Goal: Information Seeking & Learning: Check status

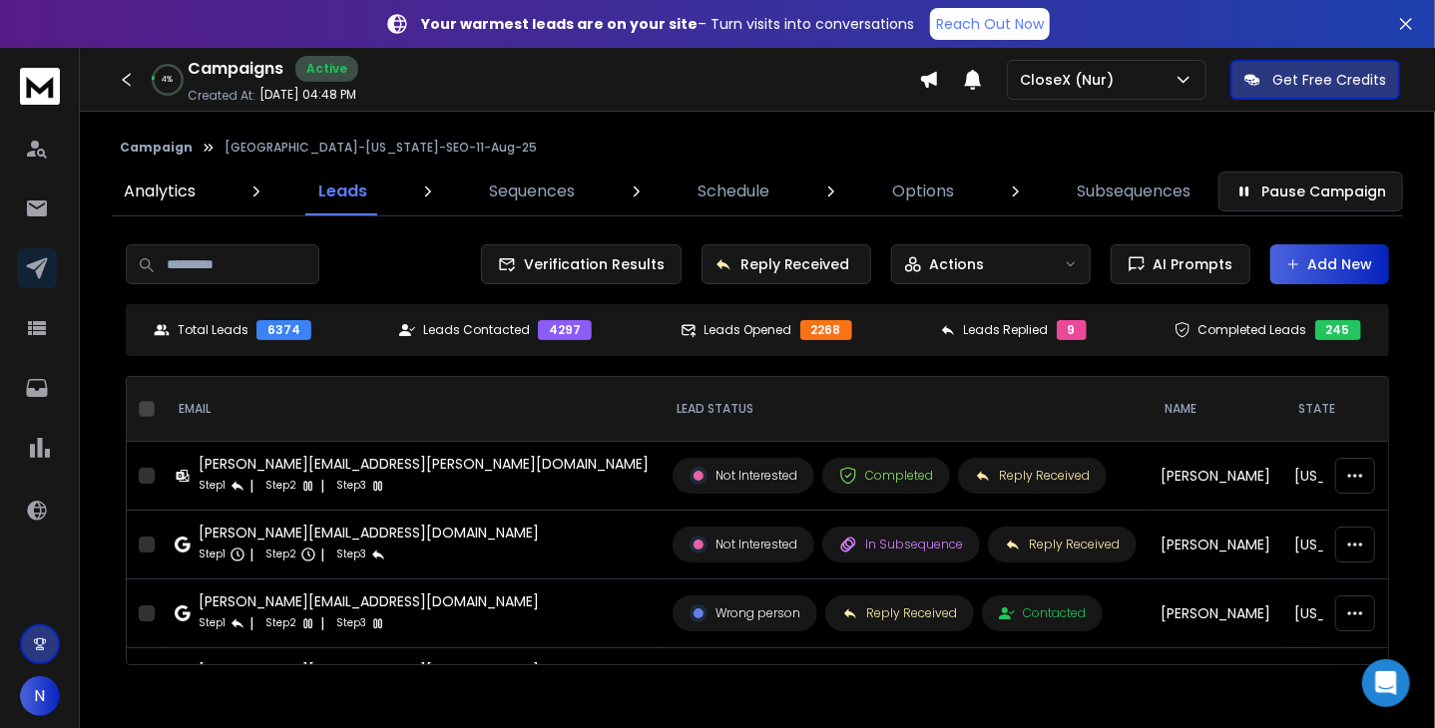
click at [152, 196] on p "Analytics" at bounding box center [160, 192] width 72 height 24
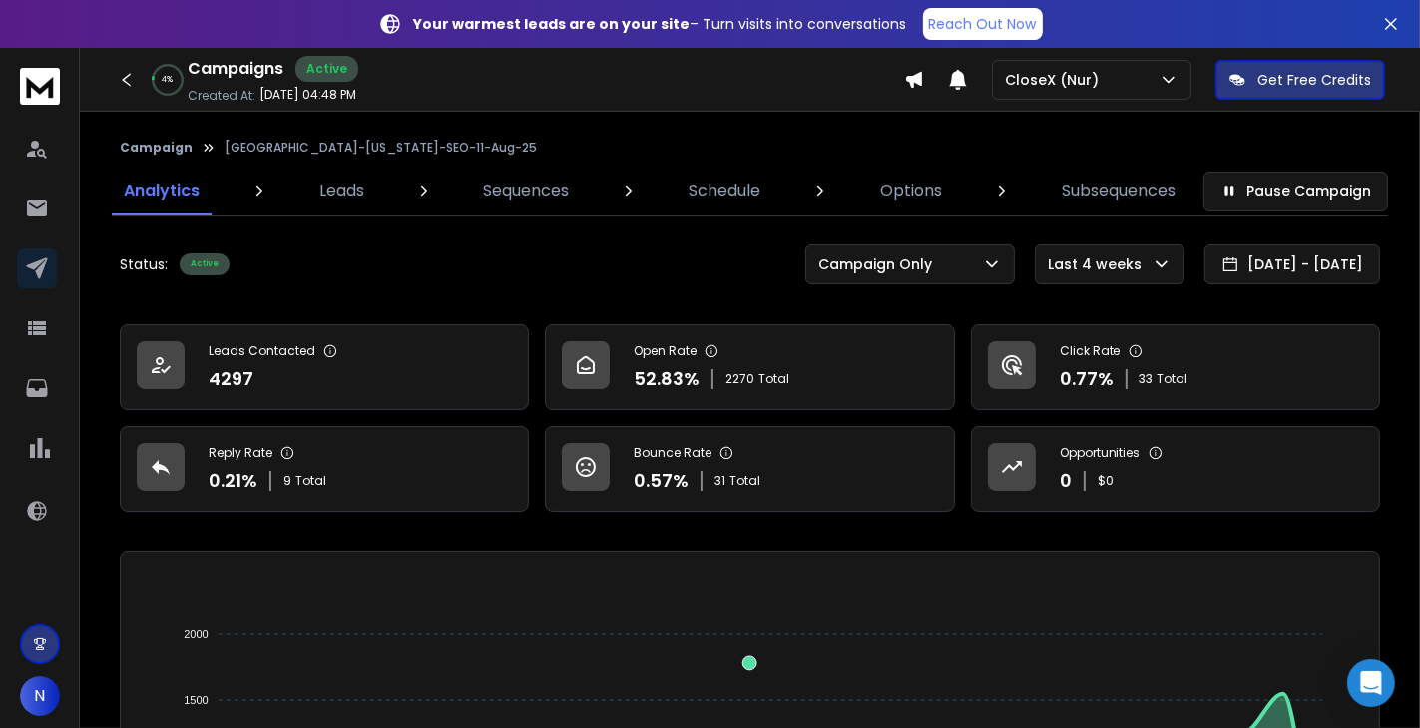
click at [351, 276] on div "Status: Active Pause Campaign Campaign Only Last 4 weeks [DATE] - [DATE]" at bounding box center [750, 264] width 1260 height 40
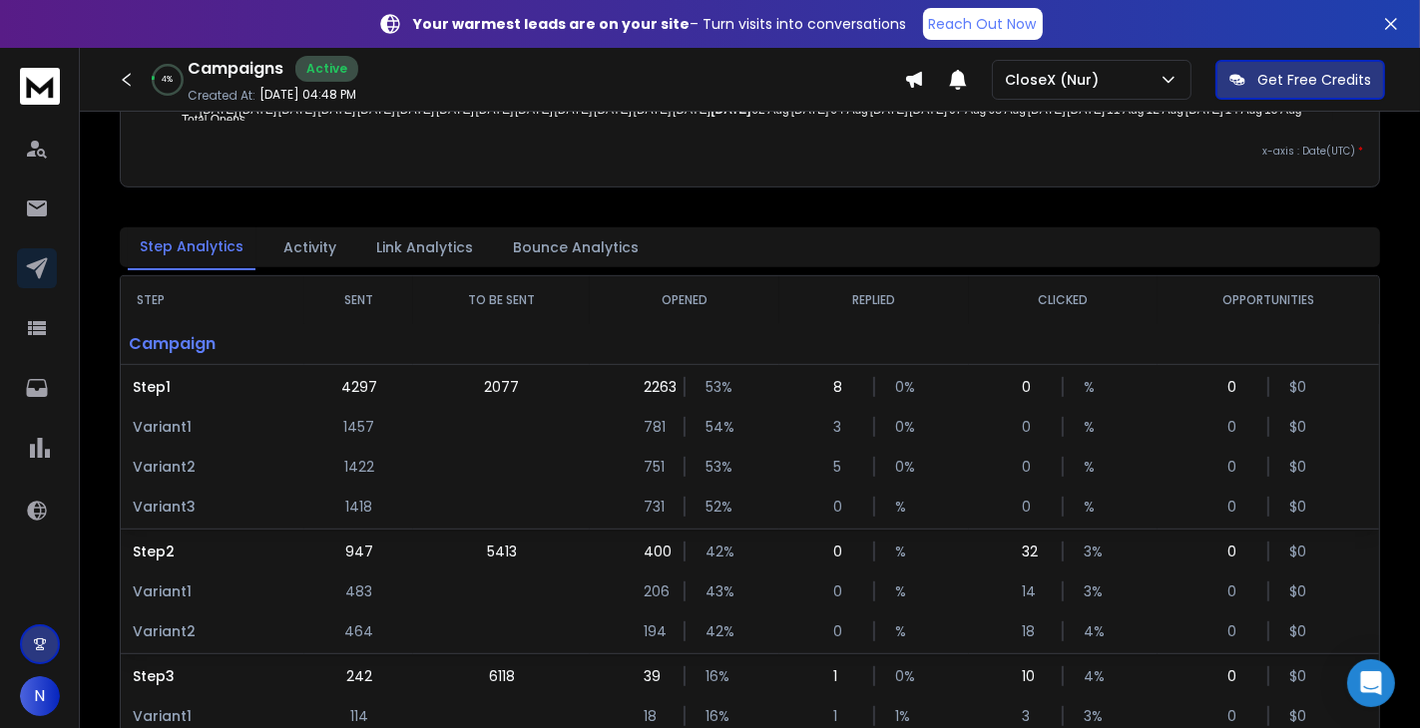
scroll to position [893, 0]
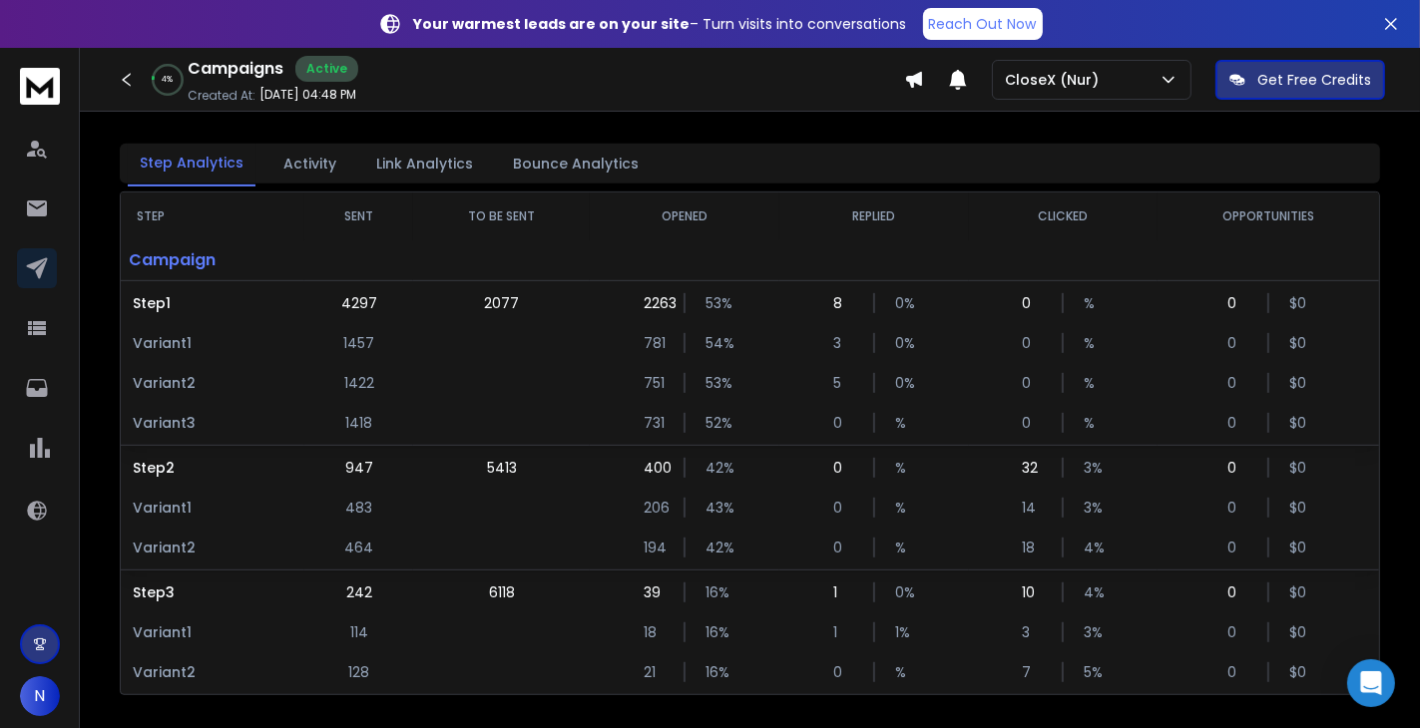
click at [310, 159] on button "Activity" at bounding box center [309, 164] width 77 height 44
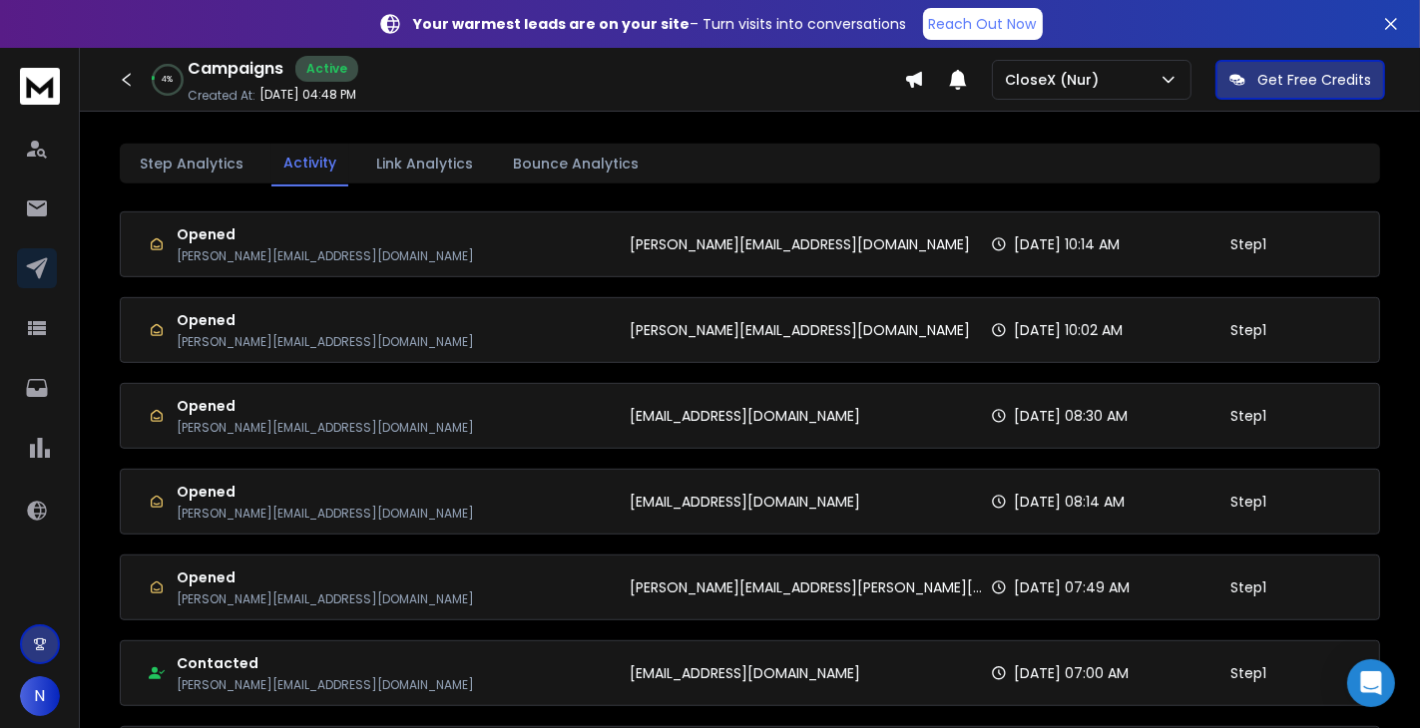
click at [404, 163] on button "Link Analytics" at bounding box center [424, 164] width 121 height 44
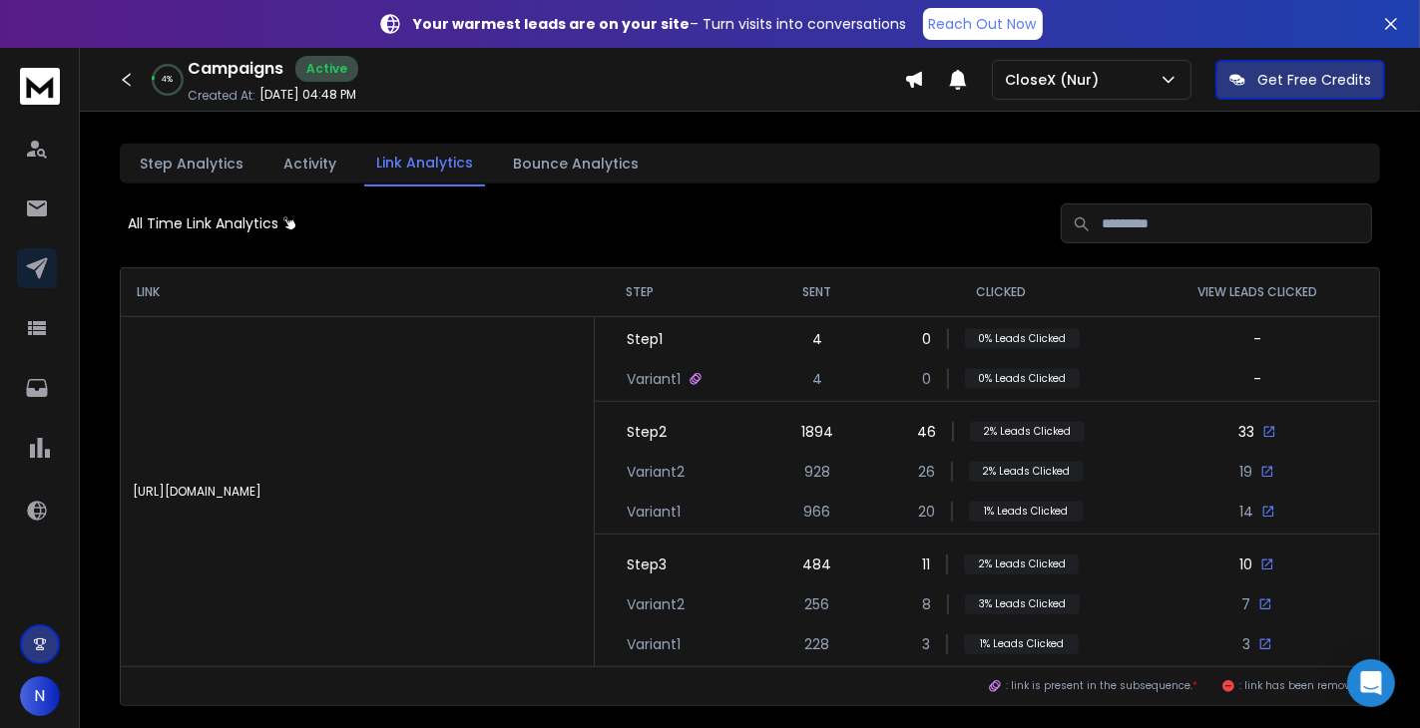
click at [557, 166] on button "Bounce Analytics" at bounding box center [576, 164] width 150 height 44
click at [410, 169] on button "Link Analytics" at bounding box center [424, 164] width 121 height 46
click at [313, 349] on td "[URL][DOMAIN_NAME]" at bounding box center [358, 491] width 474 height 350
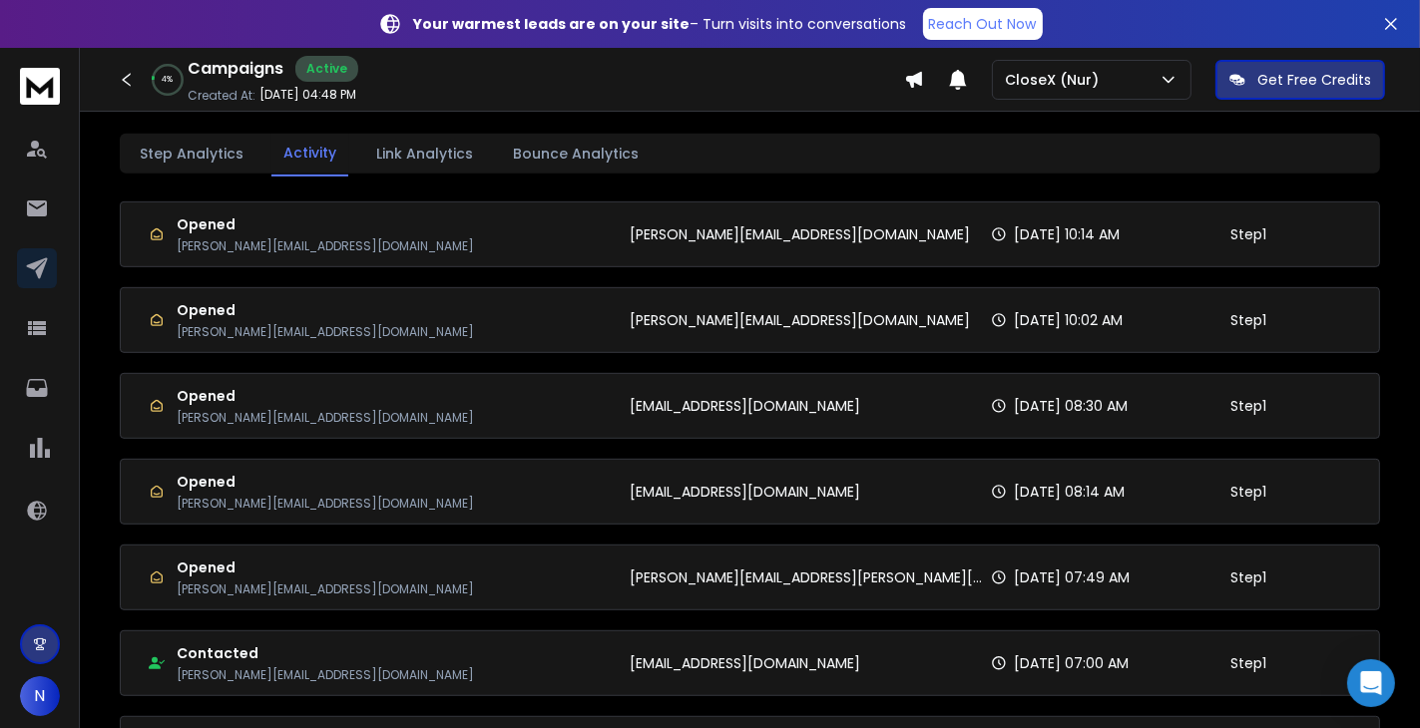
click at [299, 140] on button "Activity" at bounding box center [309, 154] width 77 height 46
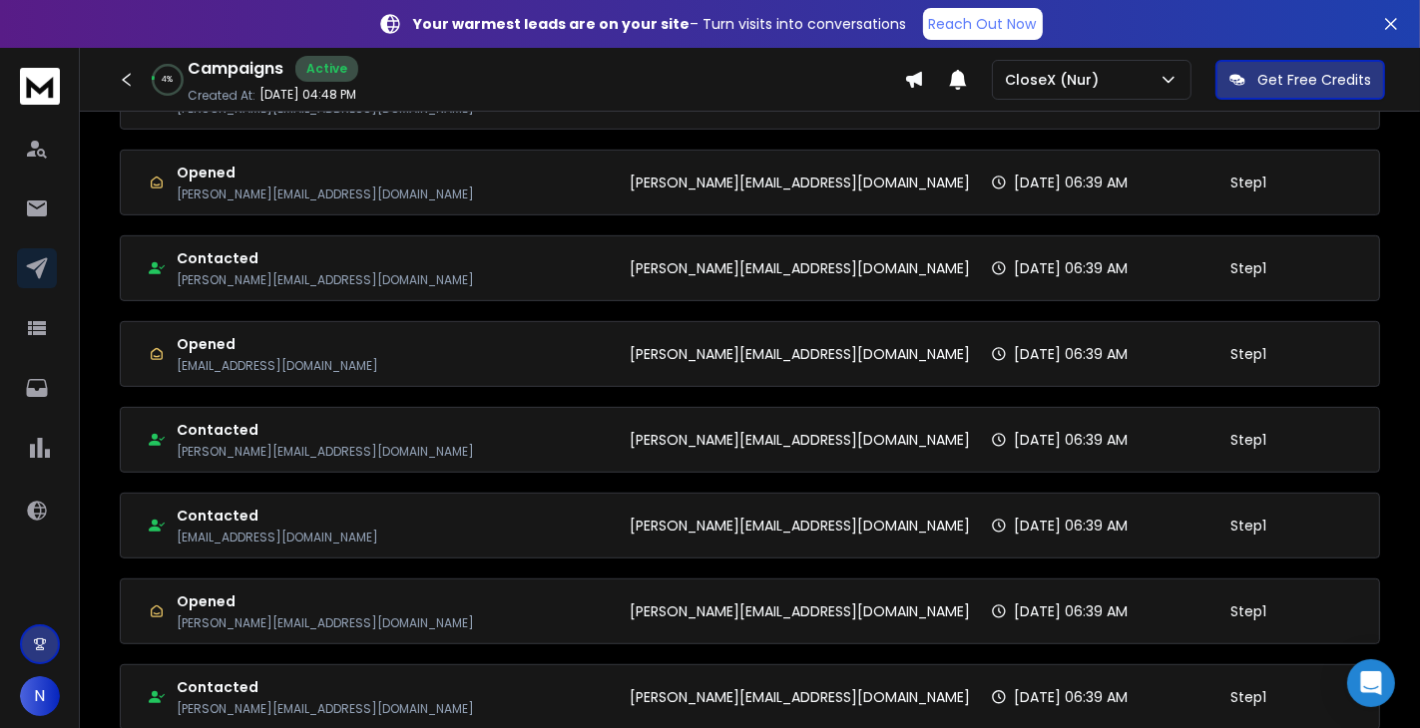
scroll to position [7902, 0]
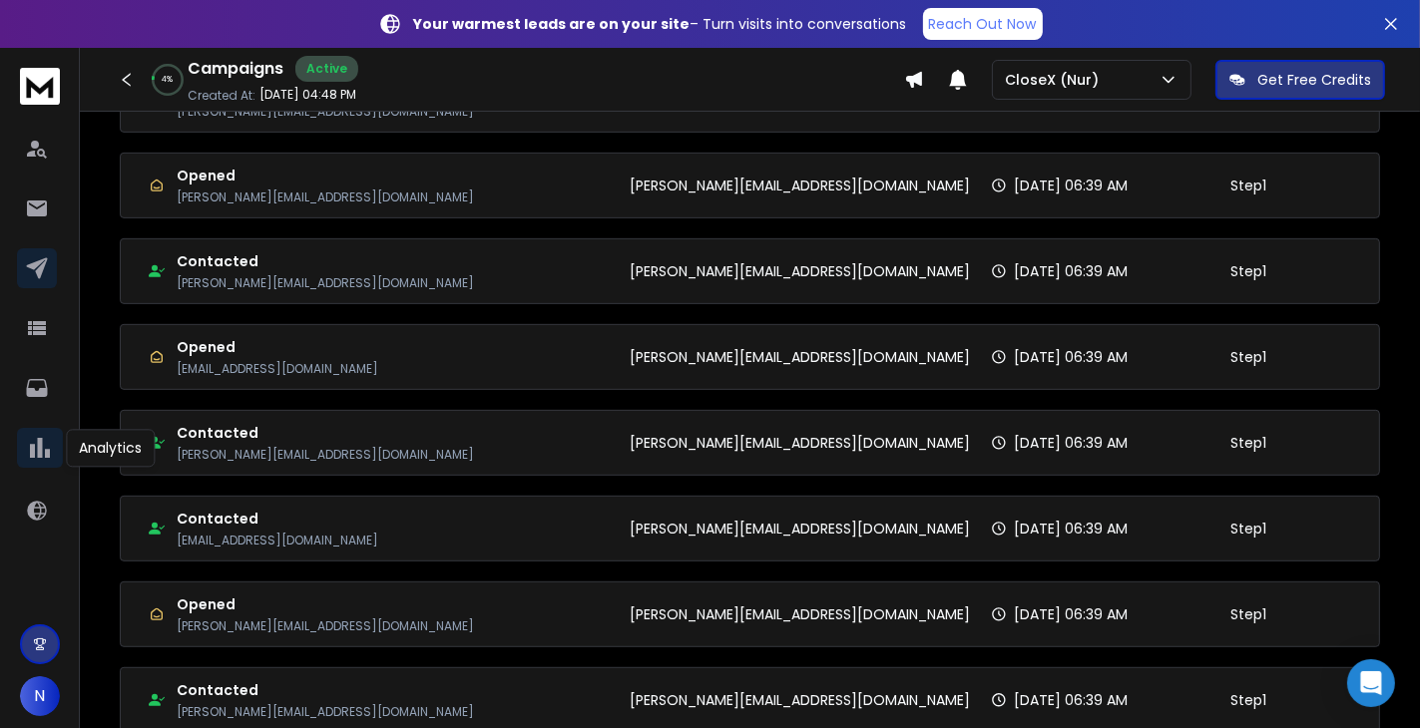
click at [40, 444] on icon at bounding box center [40, 448] width 20 height 20
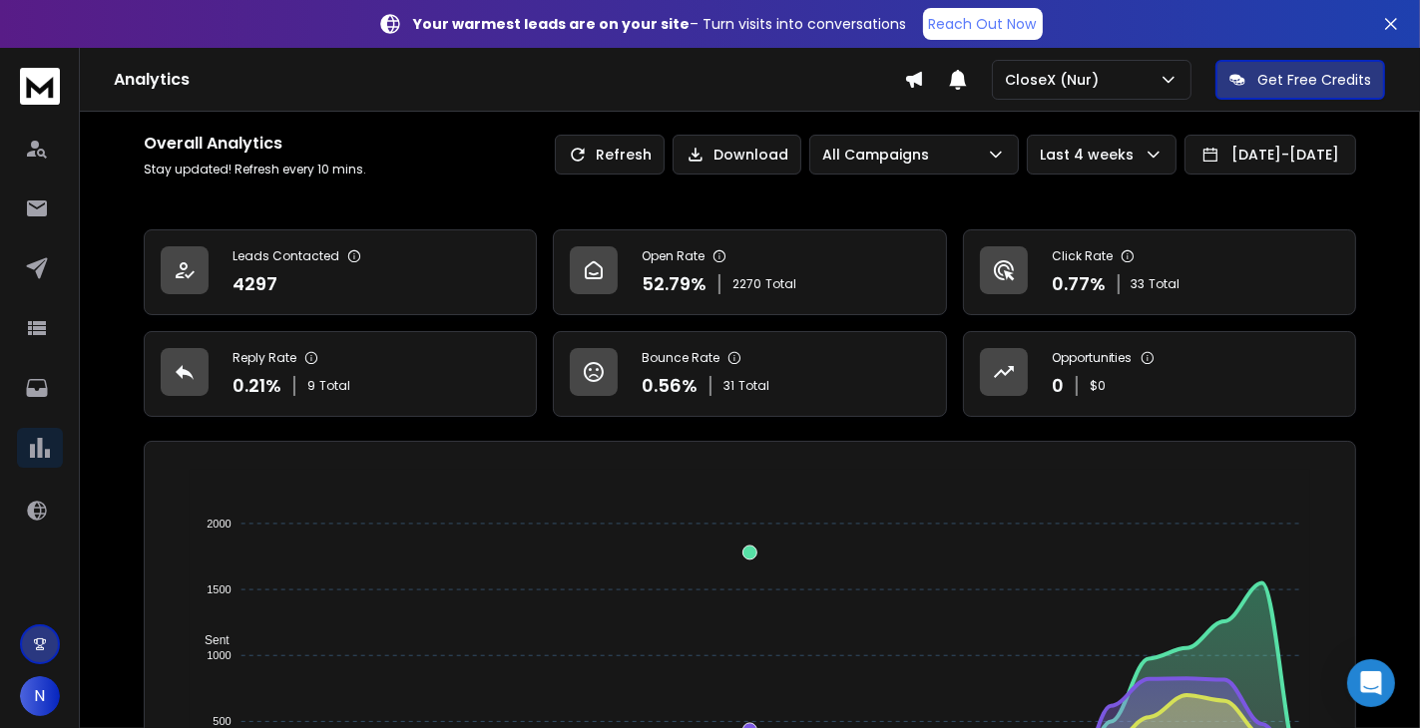
click at [128, 507] on div "Overall Analytics Stay updated! Refresh every 10 mins. Refresh Download All Cam…" at bounding box center [750, 644] width 1340 height 1064
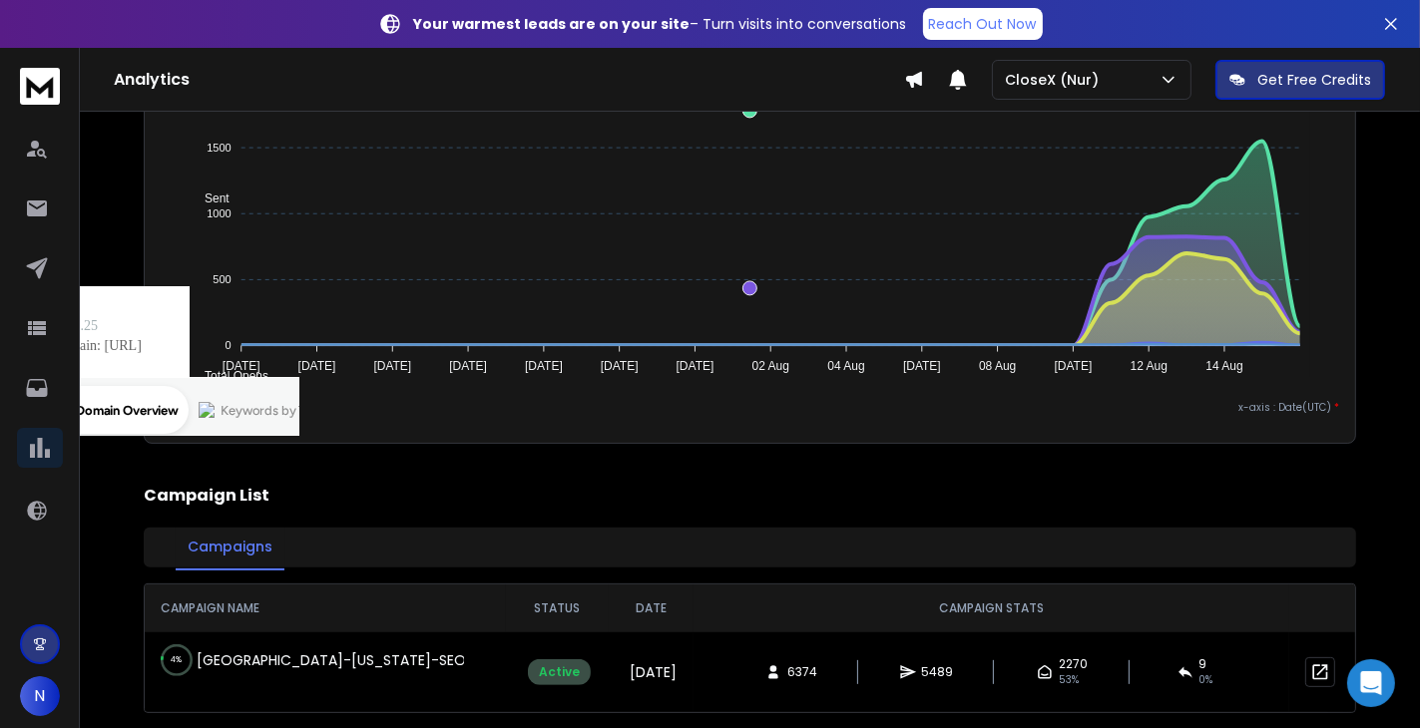
scroll to position [445, 0]
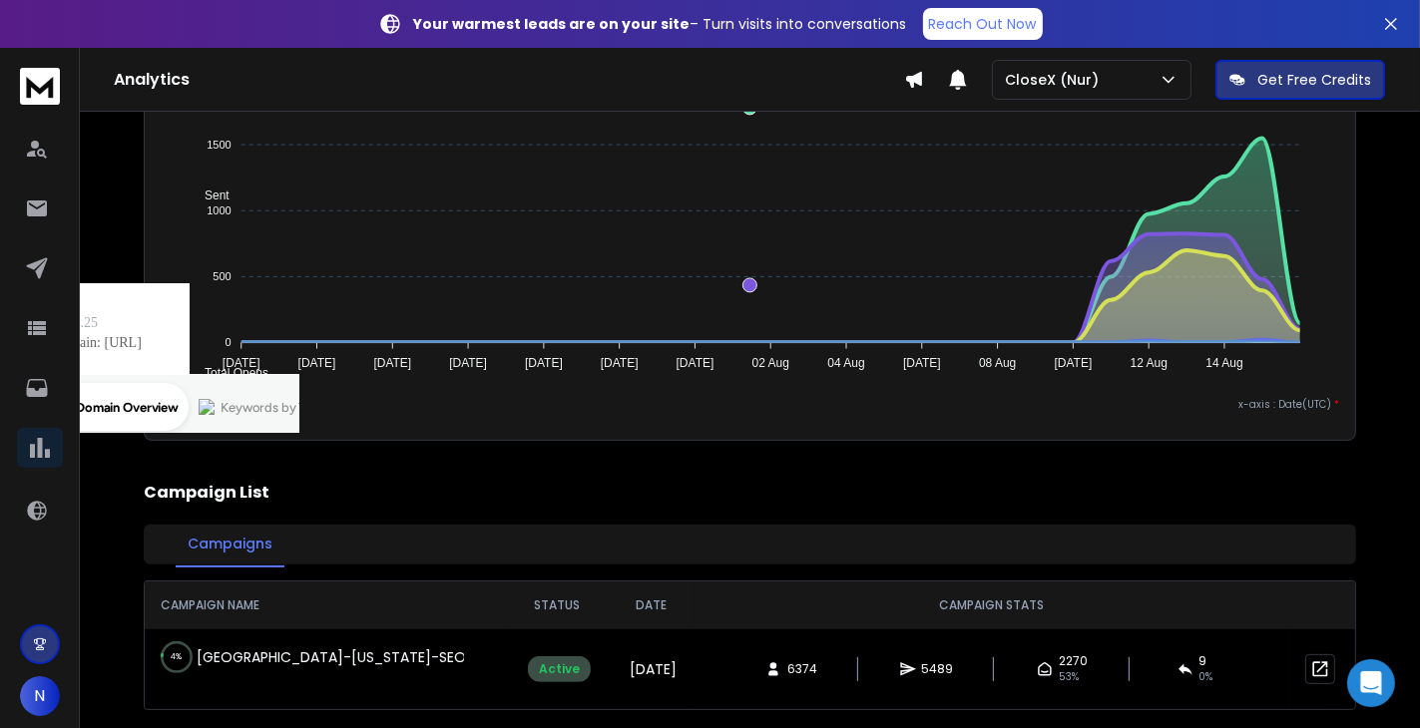
click at [128, 507] on div "Overall Analytics Stay updated! Refresh every 10 mins. Refresh Download All Cam…" at bounding box center [750, 199] width 1340 height 1064
click at [1382, 222] on div "Overall Analytics Stay updated! Refresh every 10 mins. Refresh Download All Cam…" at bounding box center [750, 199] width 1340 height 1064
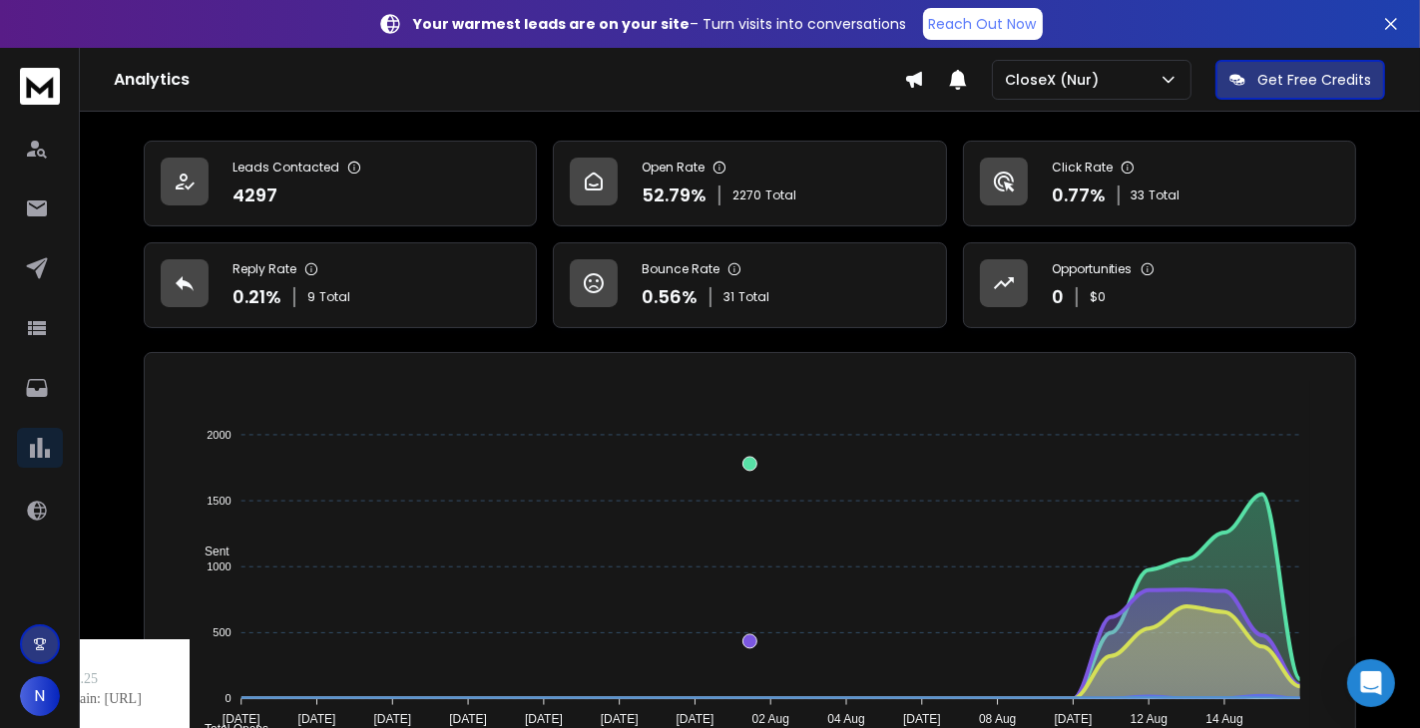
scroll to position [86, 0]
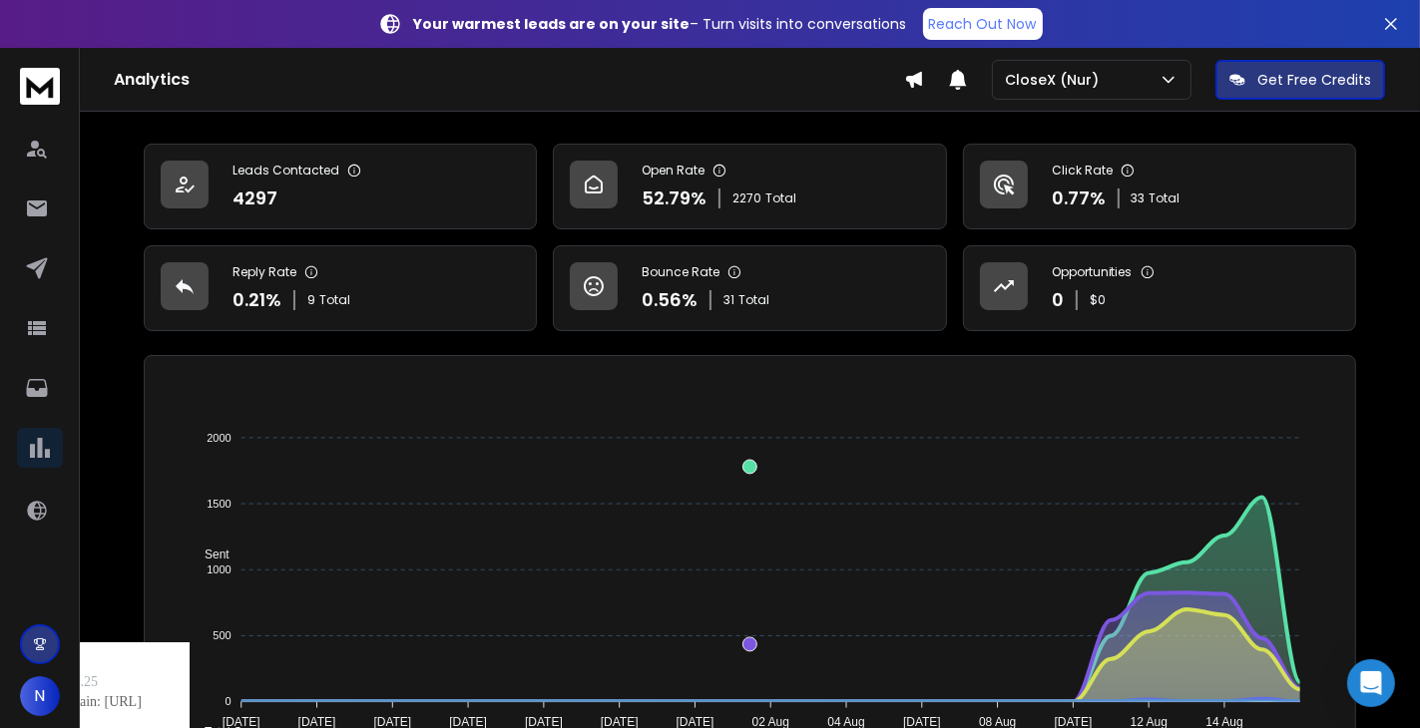
click at [1373, 419] on div "Overall Analytics Stay updated! Refresh every 10 mins. Refresh Download All Cam…" at bounding box center [750, 558] width 1340 height 1064
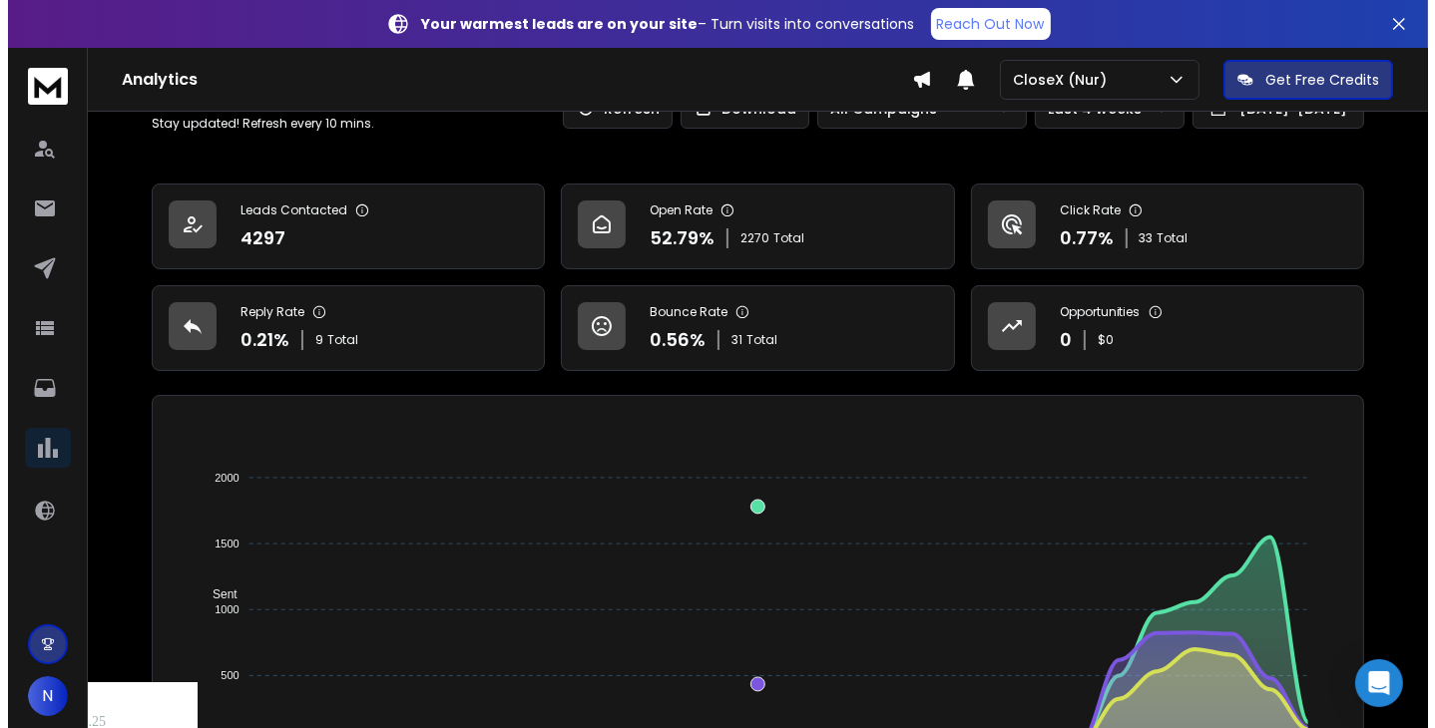
scroll to position [0, 0]
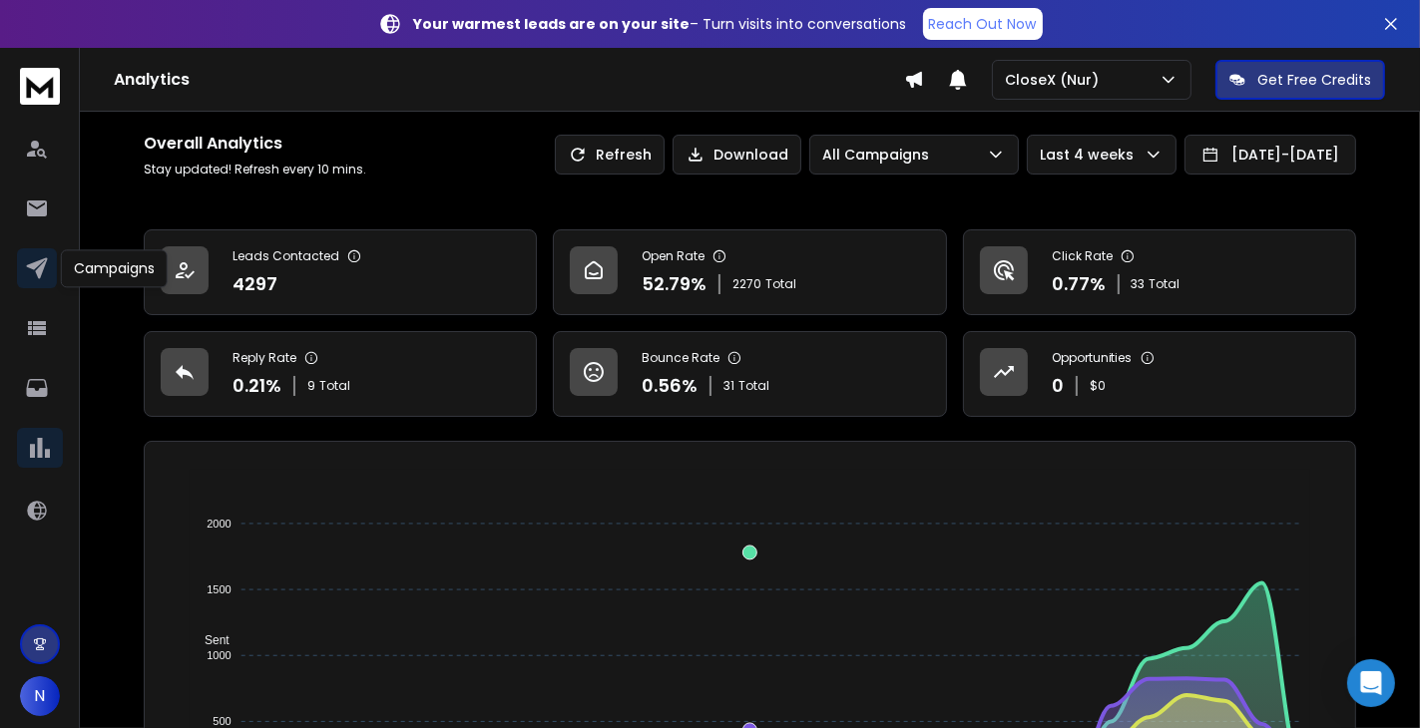
click at [42, 261] on icon at bounding box center [37, 268] width 24 height 24
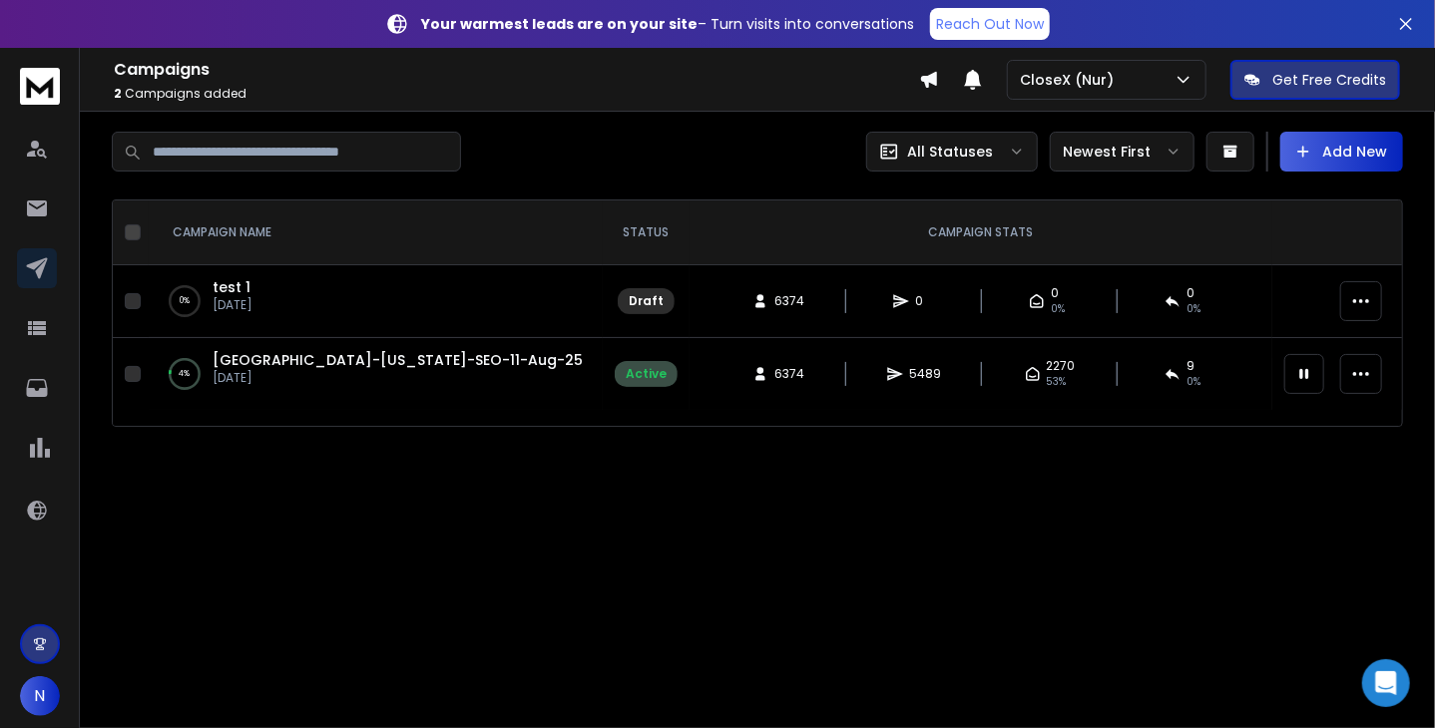
click at [428, 374] on p "[DATE]" at bounding box center [398, 378] width 370 height 16
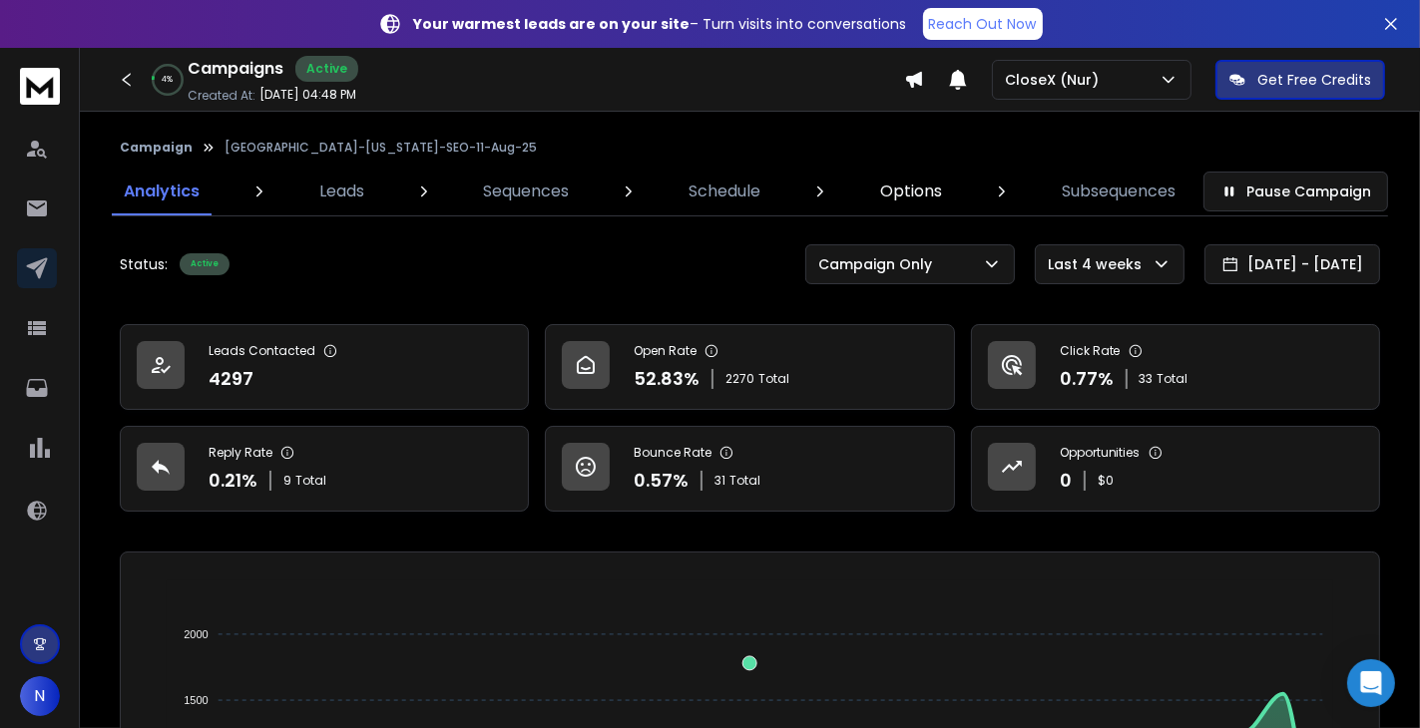
click at [922, 189] on p "Options" at bounding box center [911, 192] width 62 height 24
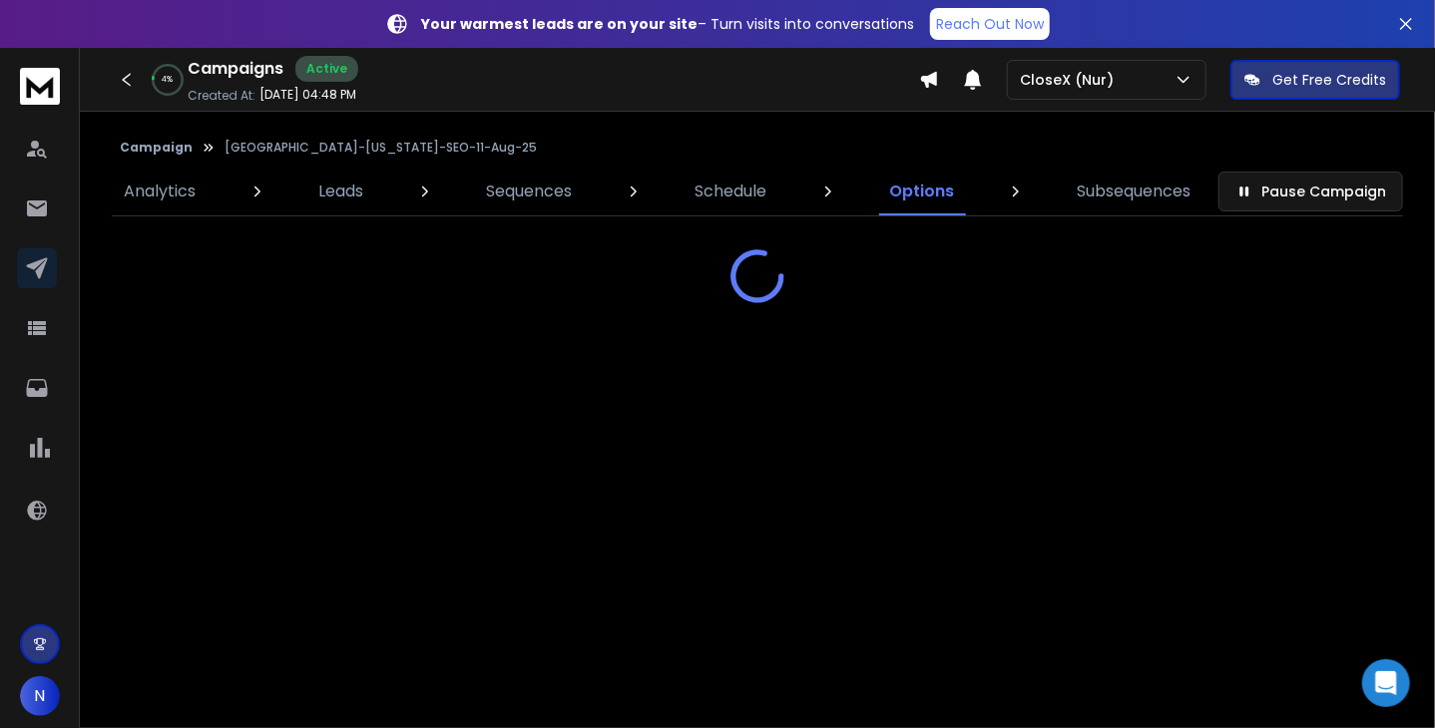
select select "*********"
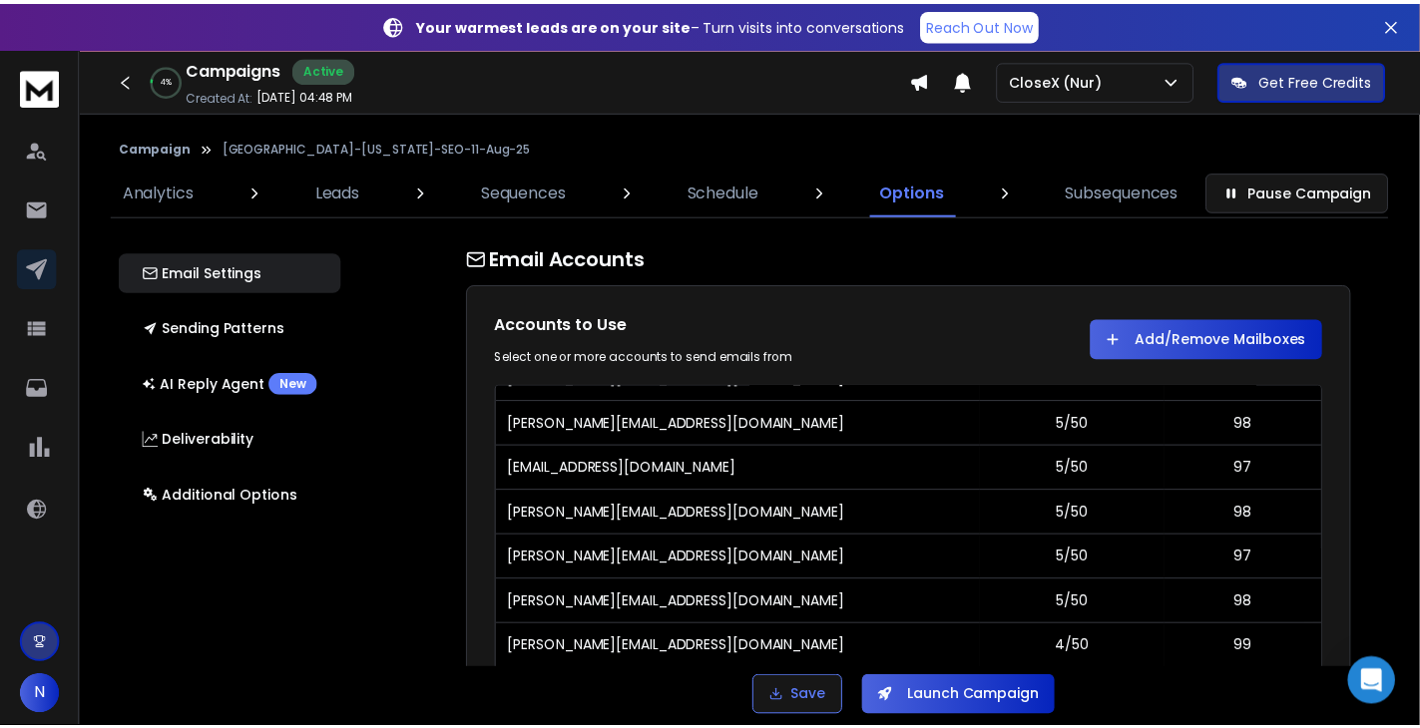
scroll to position [695, 0]
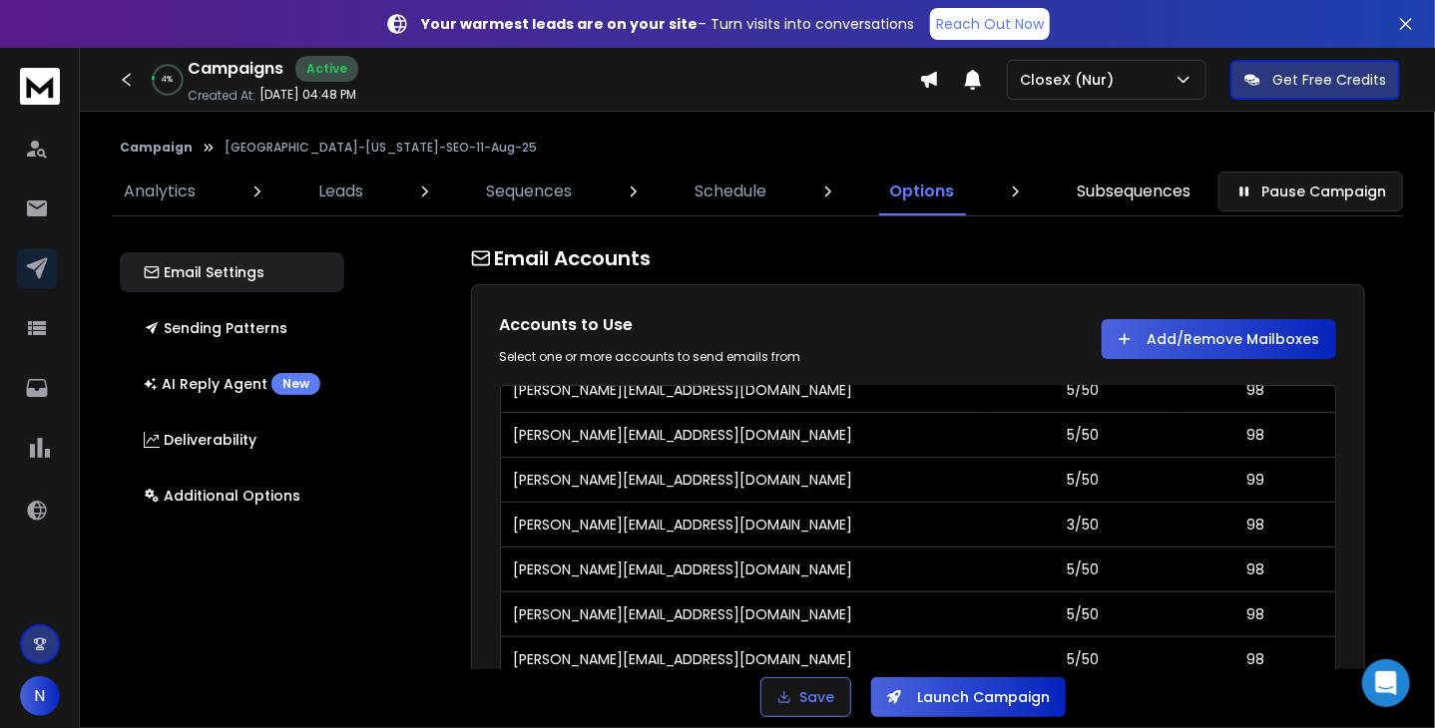
click at [1133, 196] on p "Subsequences" at bounding box center [1133, 192] width 114 height 24
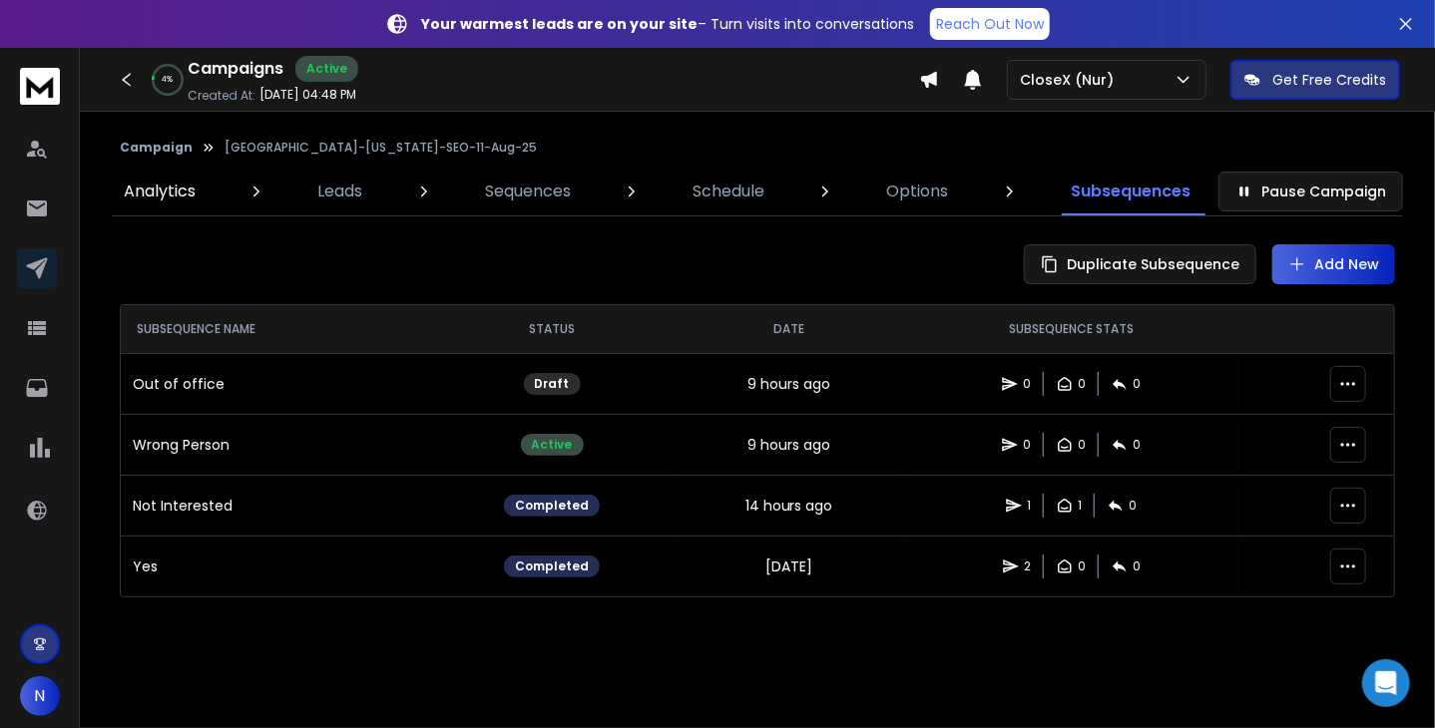
click at [166, 187] on p "Analytics" at bounding box center [160, 192] width 72 height 24
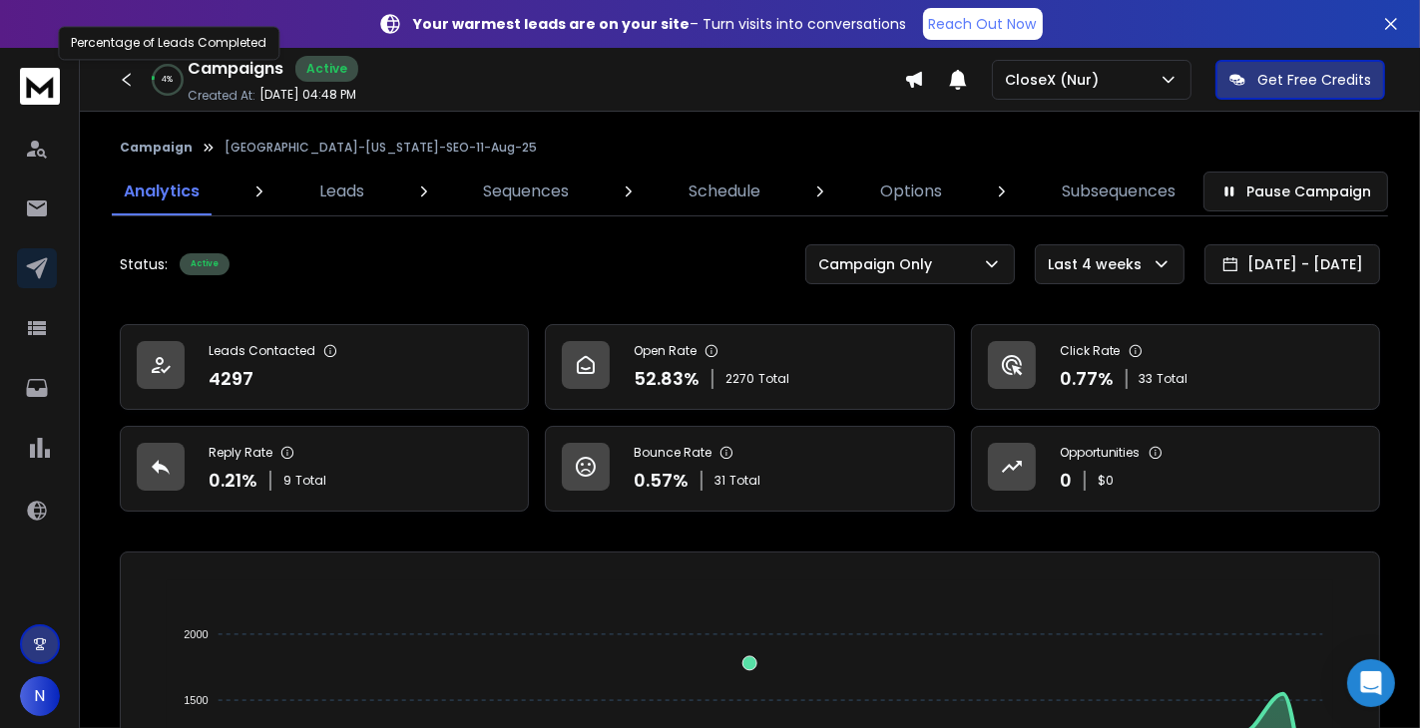
click at [223, 68] on h1 "Campaigns" at bounding box center [236, 69] width 96 height 24
click at [501, 76] on div "4 % Campaigns Active Created At: [DATE] 04:48 PM CloseX (Nur) Get Free Credits" at bounding box center [710, 80] width 1420 height 64
click at [658, 89] on div "4 % Campaigns Active Created At: [DATE] 04:48 PM CloseX (Nur) Get Free Credits" at bounding box center [710, 80] width 1420 height 64
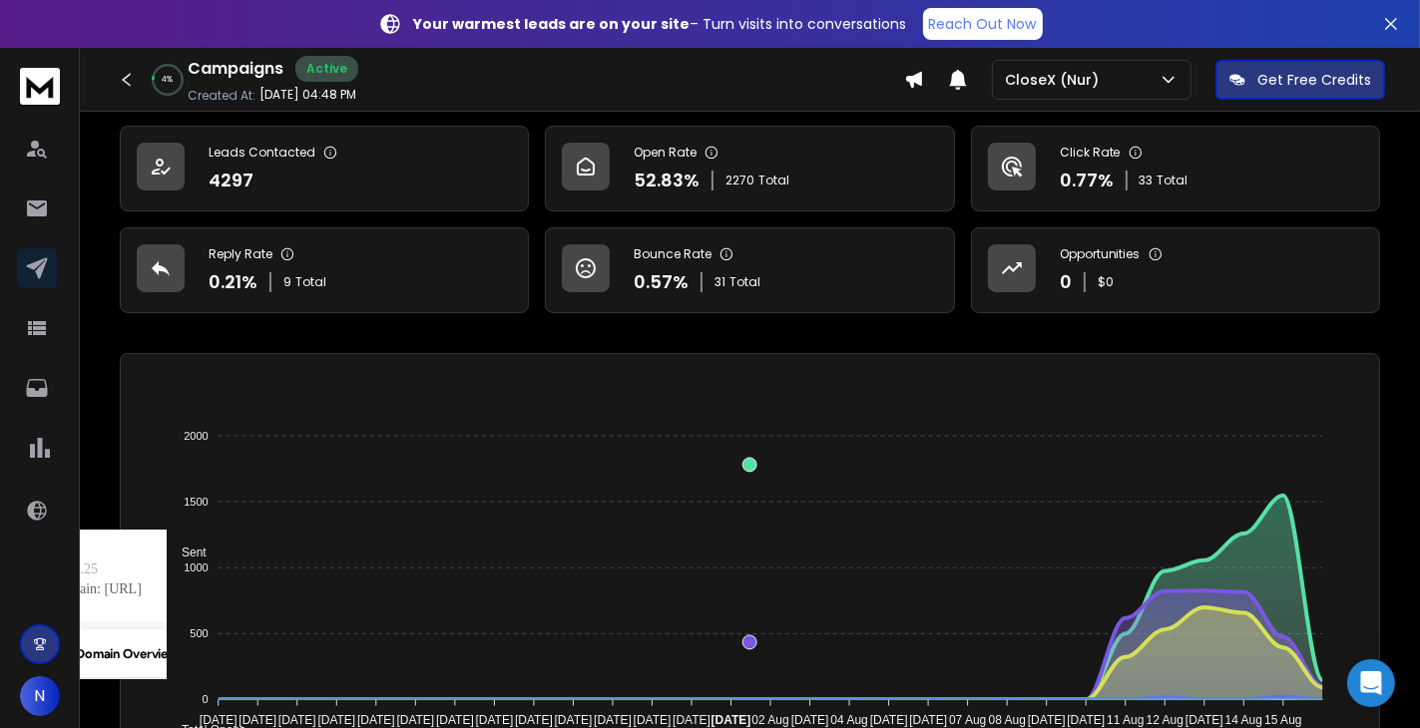
scroll to position [200, 0]
